Goal: Check status

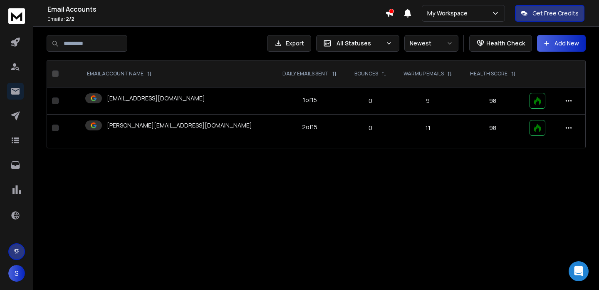
click at [308, 21] on p "Emails : 2 / 2" at bounding box center [216, 19] width 338 height 7
click at [12, 110] on link at bounding box center [15, 115] width 17 height 17
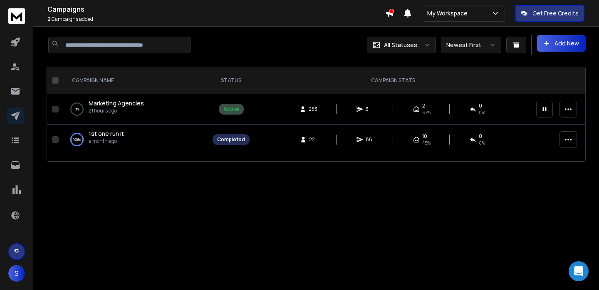
click at [437, 107] on div "253 3 2 67 % 0 0 %" at bounding box center [393, 108] width 208 height 13
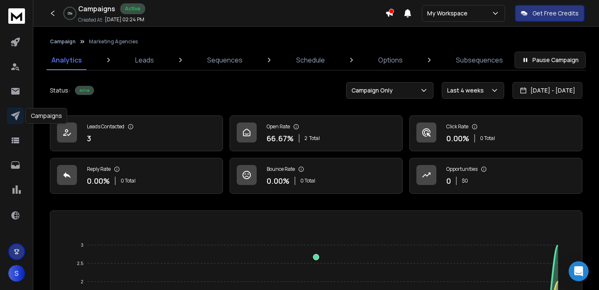
click at [19, 112] on icon at bounding box center [15, 116] width 10 height 10
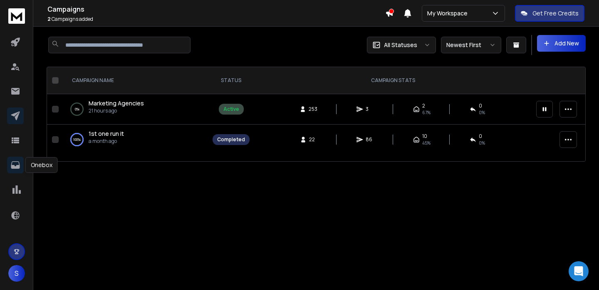
click at [15, 160] on icon at bounding box center [15, 165] width 10 height 10
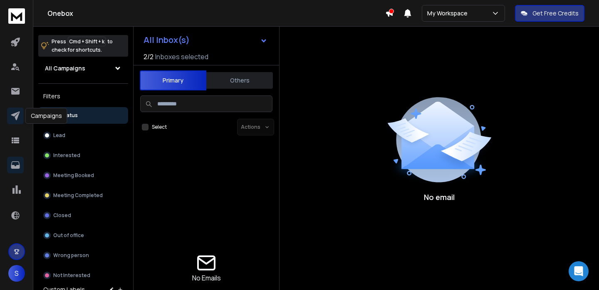
click at [18, 115] on icon at bounding box center [15, 116] width 10 height 10
